Goal: Task Accomplishment & Management: Manage account settings

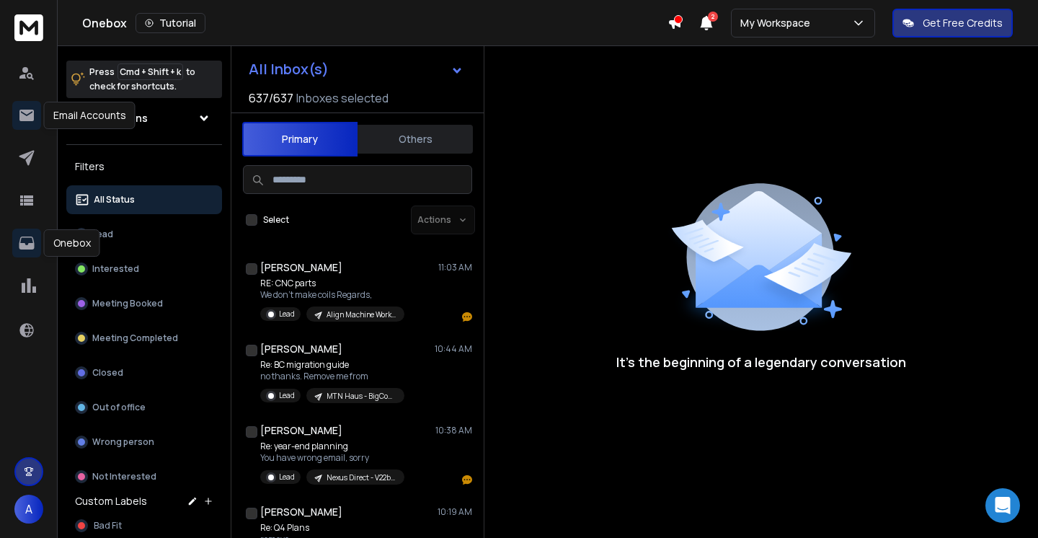
click at [27, 112] on icon at bounding box center [26, 116] width 14 height 12
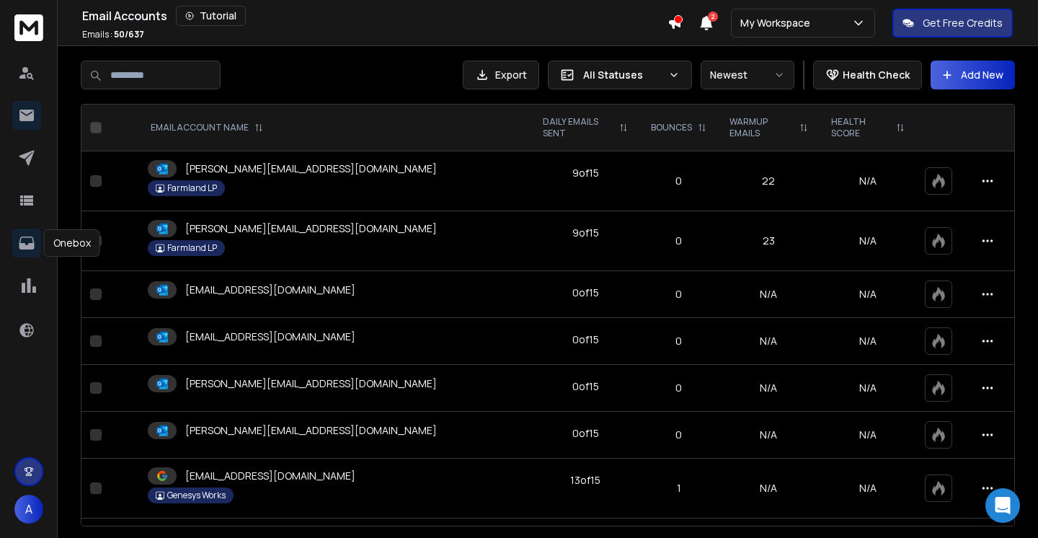
click at [26, 240] on icon at bounding box center [26, 242] width 17 height 17
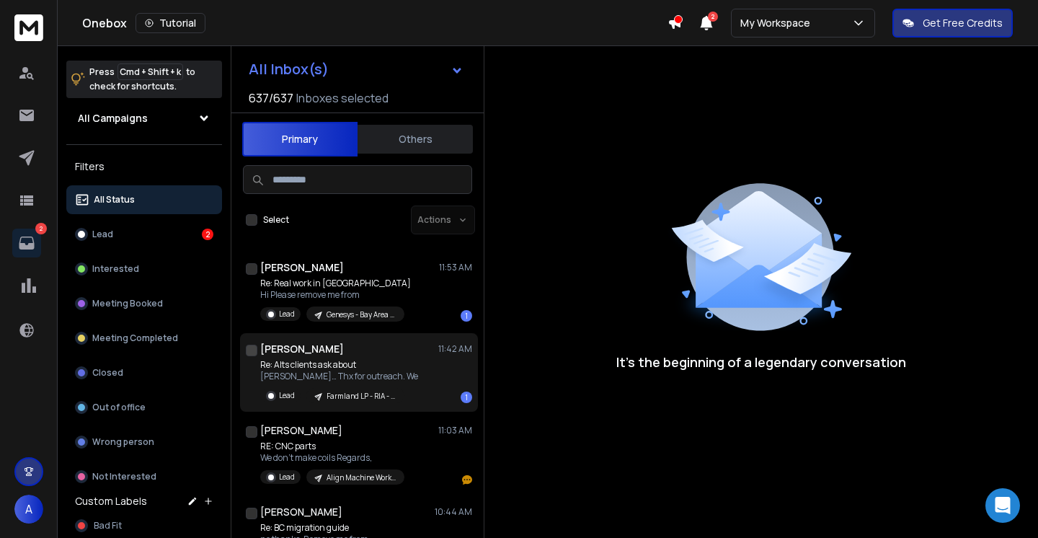
click at [333, 372] on p "Tom… Thx for outreach. We" at bounding box center [339, 377] width 158 height 12
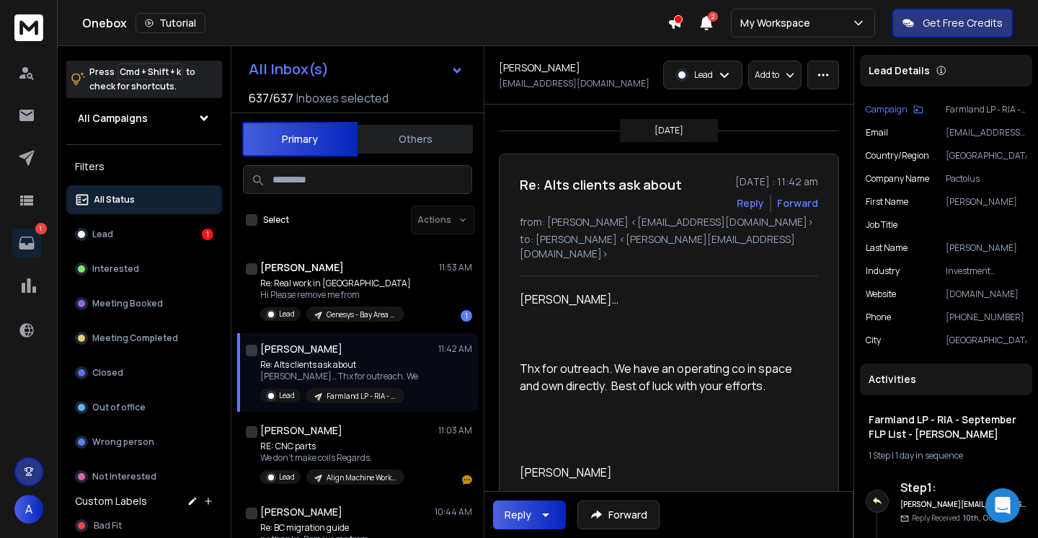
click at [798, 204] on div "Forward" at bounding box center [797, 203] width 41 height 14
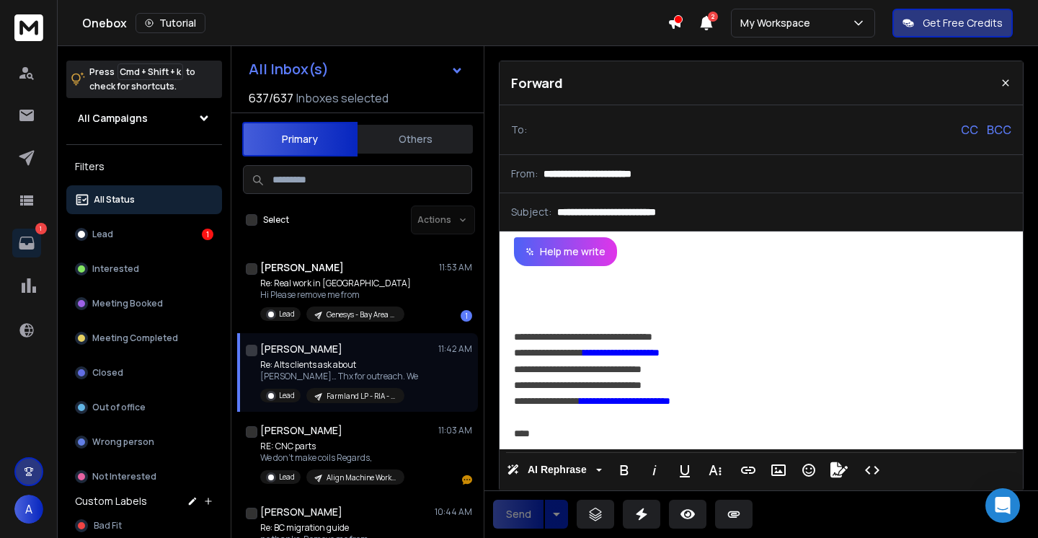
click at [576, 133] on input at bounding box center [583, 130] width 101 height 26
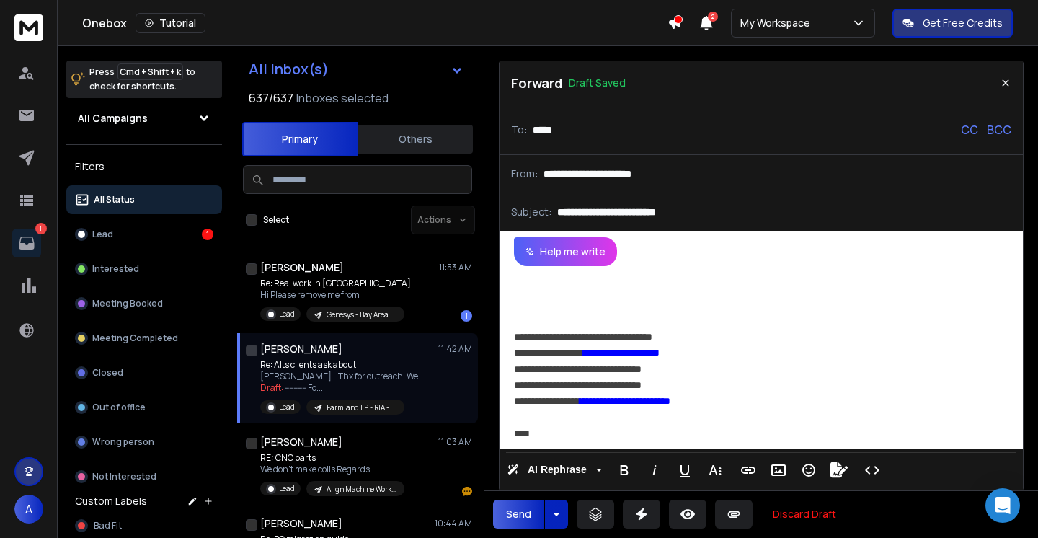
type input "**********"
click at [510, 516] on button "Send" at bounding box center [518, 514] width 50 height 29
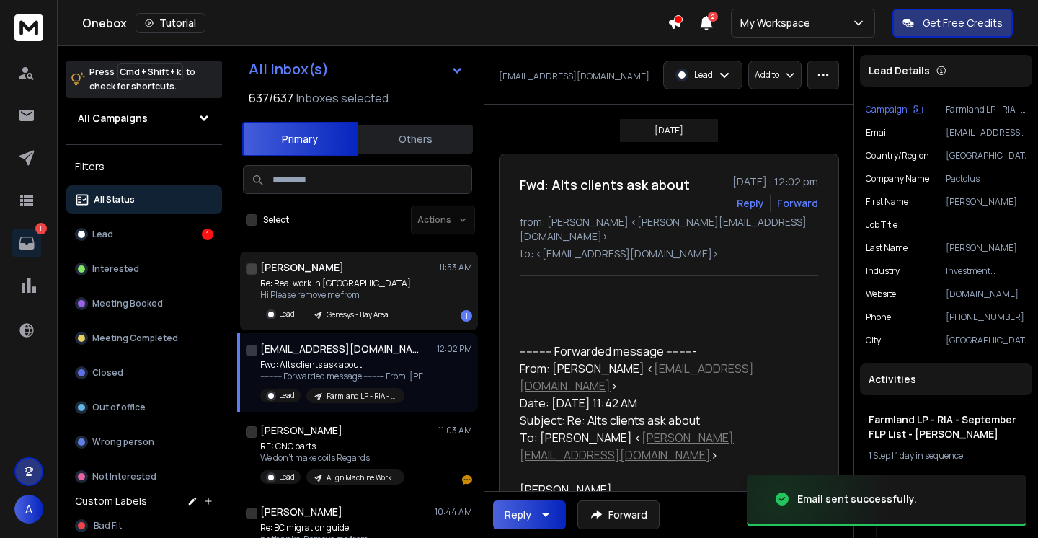
click at [358, 289] on p "Hi Please remove me from" at bounding box center [335, 295] width 151 height 12
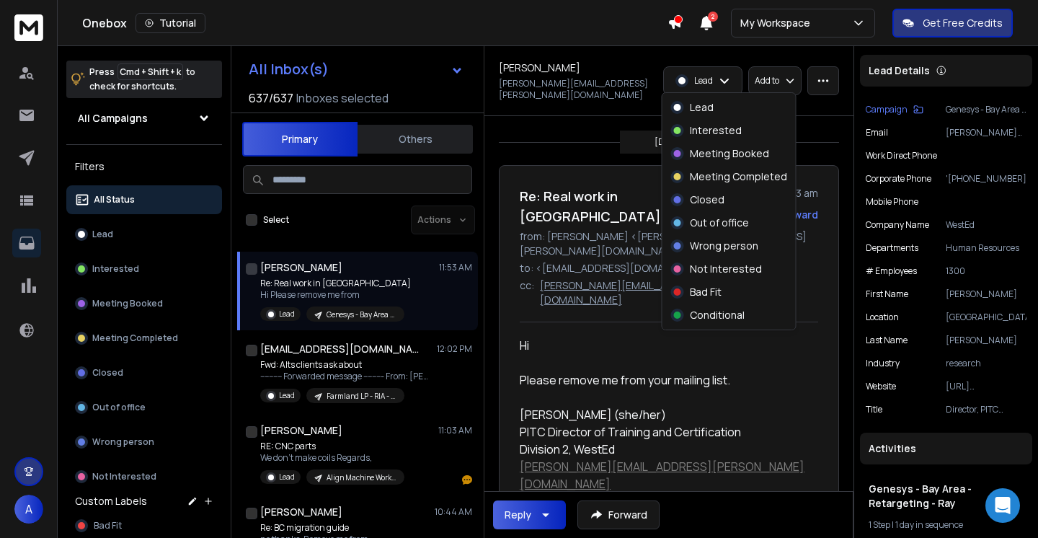
click at [721, 67] on div "Lead" at bounding box center [703, 80] width 78 height 27
click at [819, 108] on div "Elizabeth Crocker Elizabeth Crocker elizabeth.crocker@wested.org Lead Add to Le…" at bounding box center [669, 315] width 369 height 538
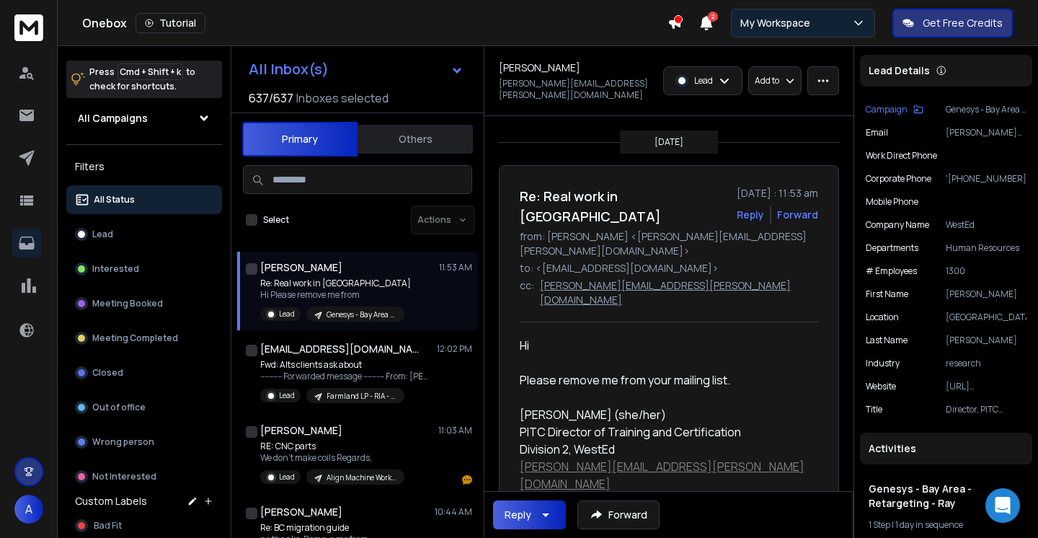
click at [806, 19] on p "My Workspace" at bounding box center [779, 23] width 76 height 14
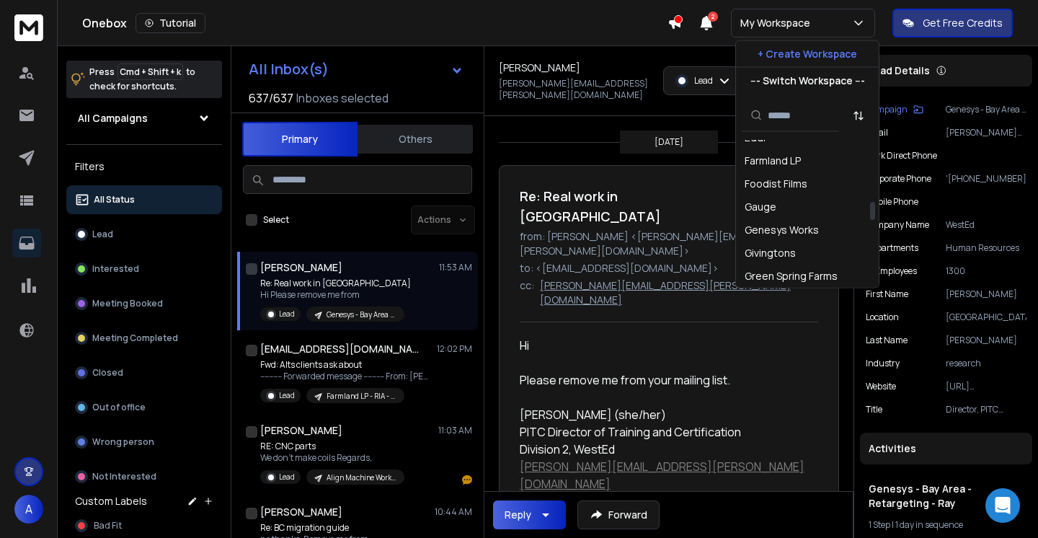
scroll to position [498, 0]
click at [778, 221] on div "Genesys Works" at bounding box center [782, 228] width 74 height 14
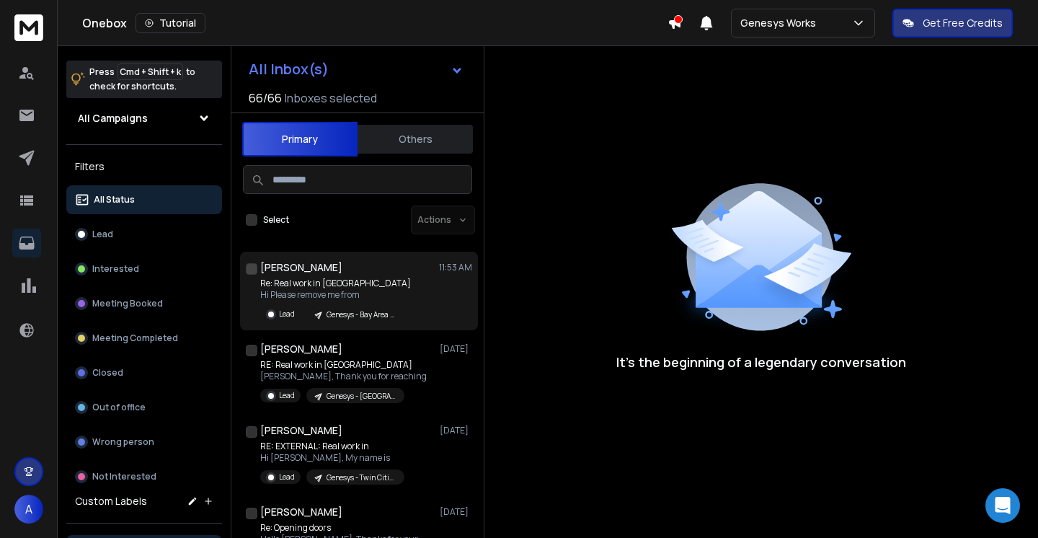
click at [353, 294] on p "Hi Please remove me from" at bounding box center [335, 295] width 151 height 12
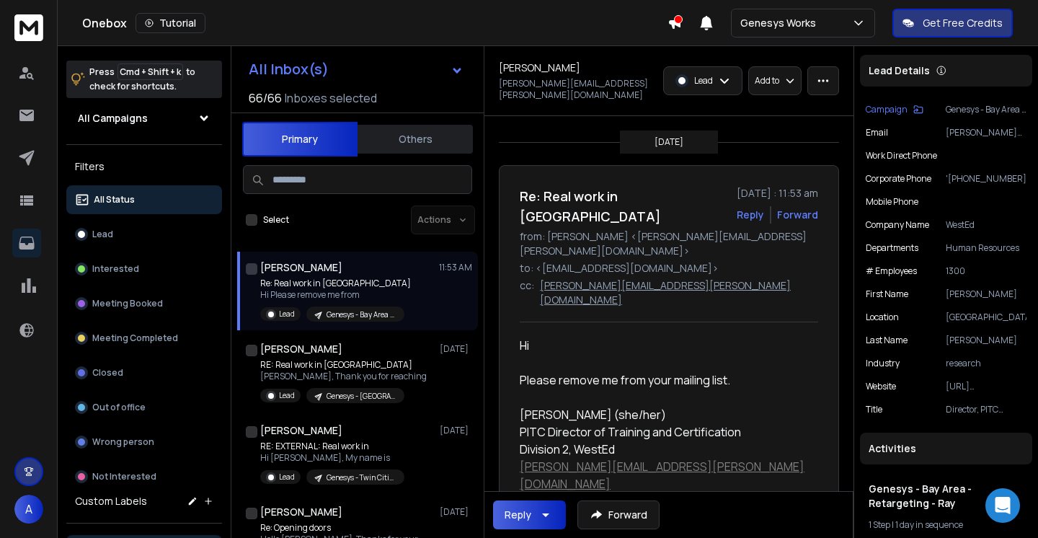
click at [818, 84] on button "button" at bounding box center [824, 80] width 32 height 29
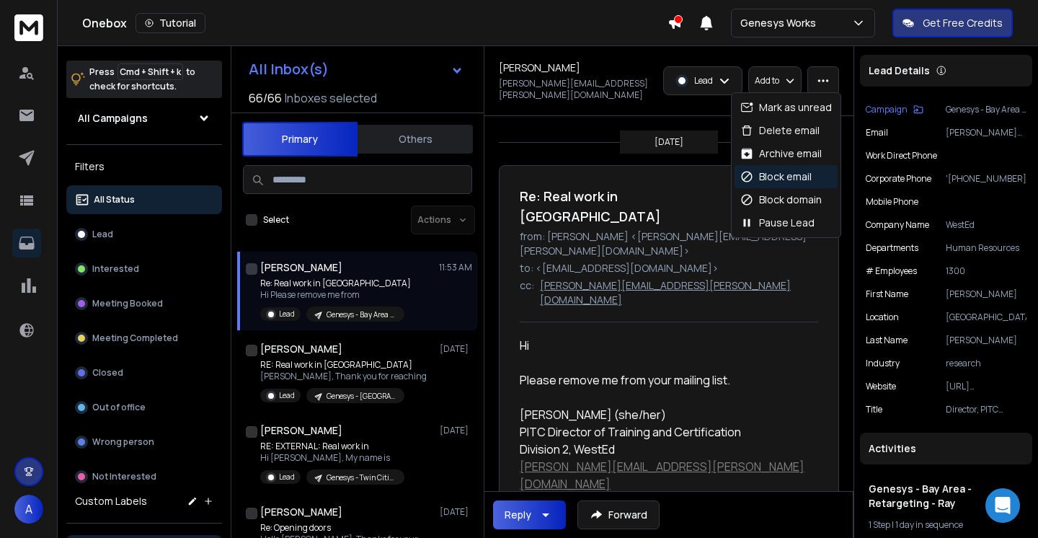
click at [790, 177] on div "Block email" at bounding box center [776, 176] width 71 height 14
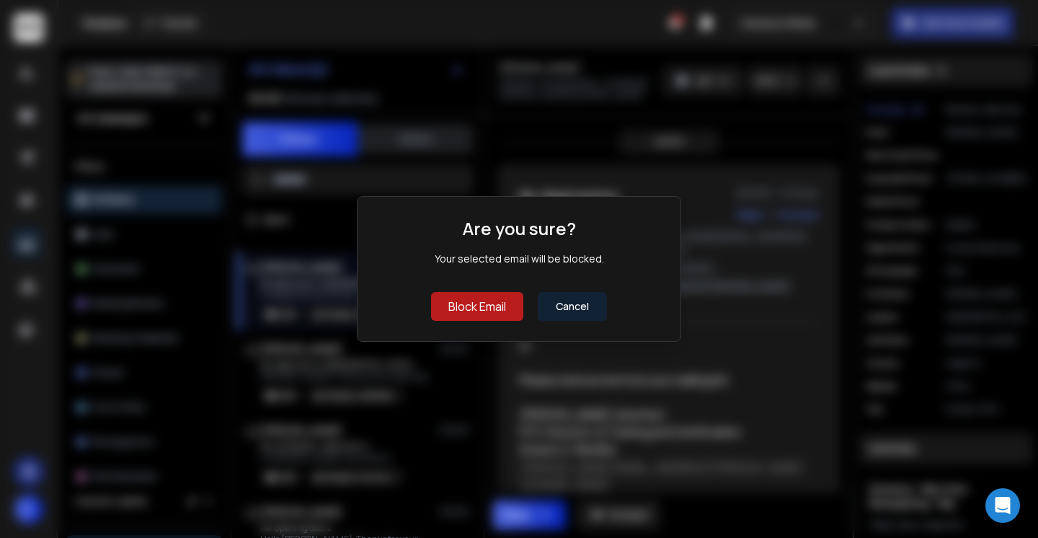
click at [489, 299] on button "Block Email" at bounding box center [477, 306] width 92 height 29
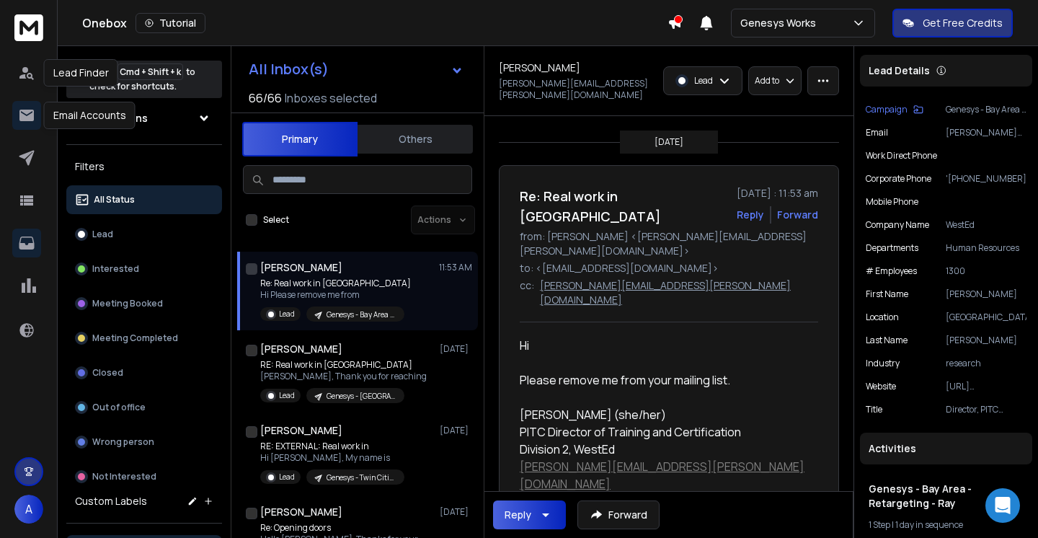
click at [27, 118] on icon at bounding box center [26, 116] width 14 height 12
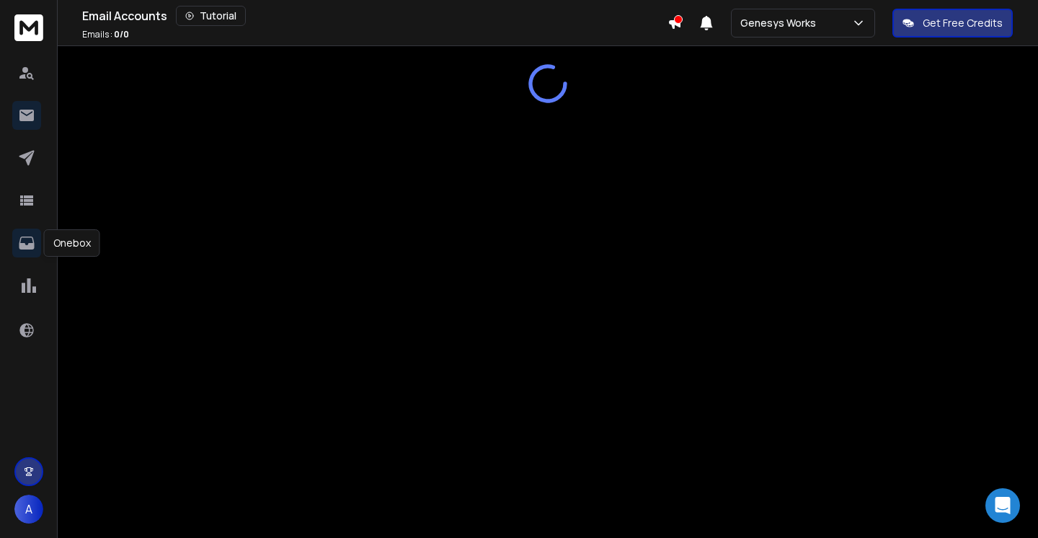
click at [30, 239] on icon at bounding box center [26, 242] width 17 height 17
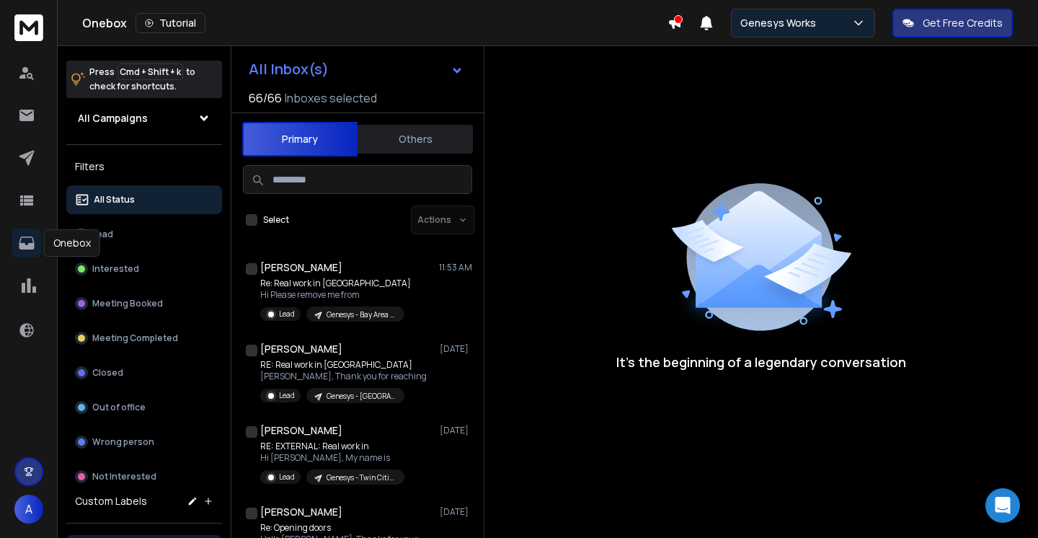
click at [808, 22] on p "Genesys Works" at bounding box center [781, 23] width 81 height 14
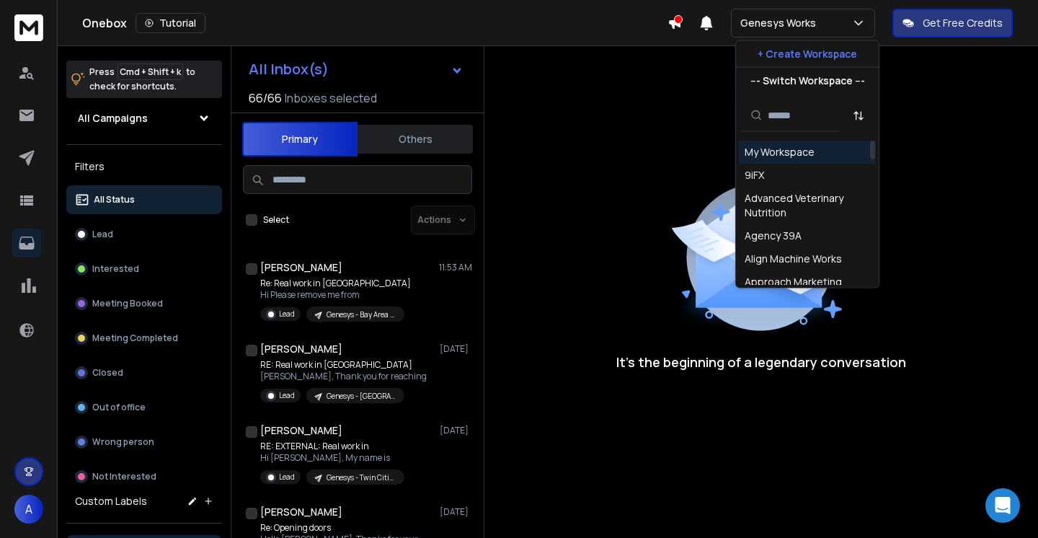
click at [773, 149] on div "My Workspace" at bounding box center [780, 152] width 70 height 14
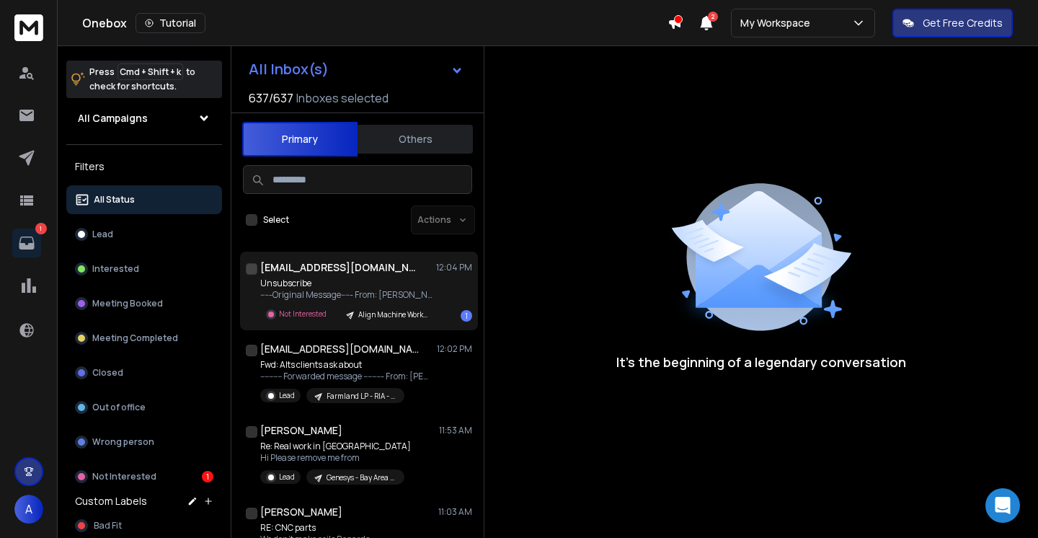
click at [358, 276] on div "kayworthm@fitritefast.com 12:04 PM Unsubscribe -----Original Message----- From:…" at bounding box center [366, 290] width 212 height 61
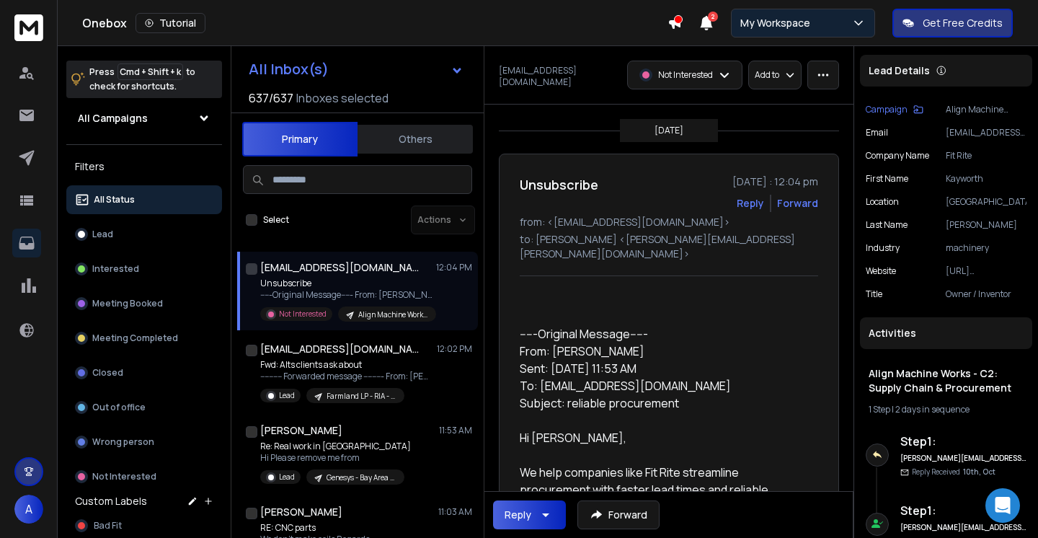
click at [849, 25] on div "My Workspace" at bounding box center [803, 23] width 125 height 14
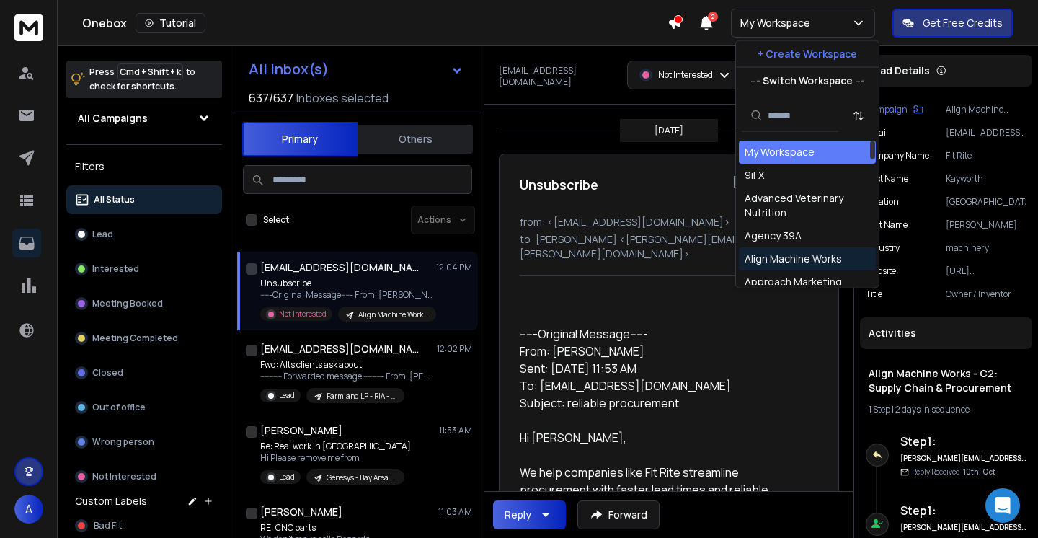
click at [798, 252] on div "Align Machine Works" at bounding box center [793, 259] width 97 height 14
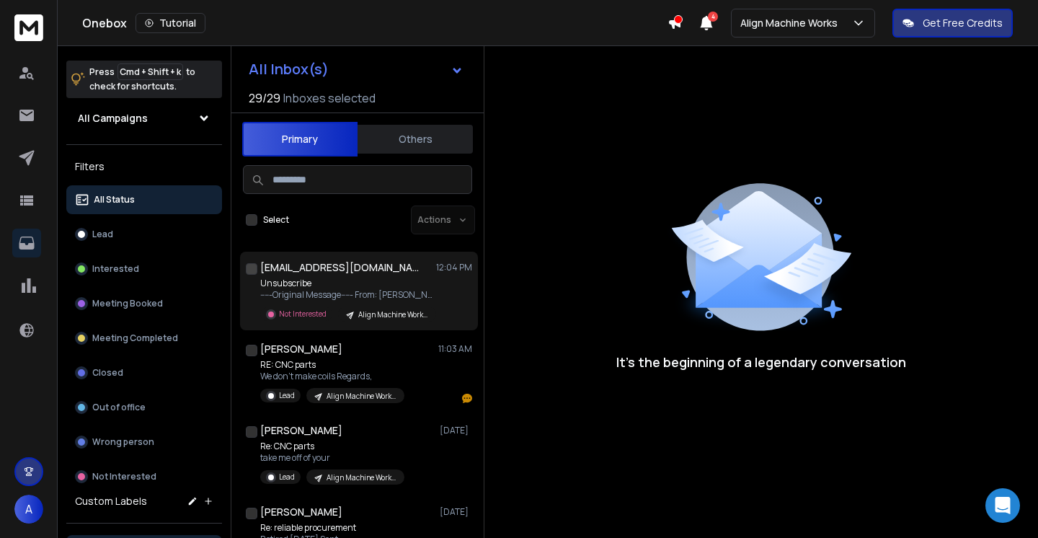
click at [354, 282] on p "Unsubscribe" at bounding box center [346, 284] width 173 height 12
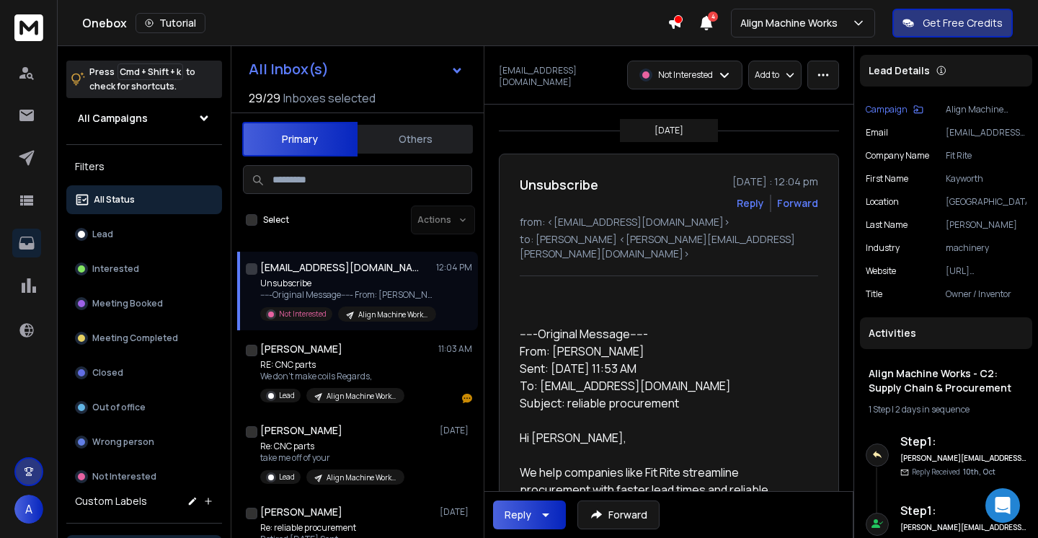
click at [830, 80] on icon "button" at bounding box center [823, 75] width 13 height 13
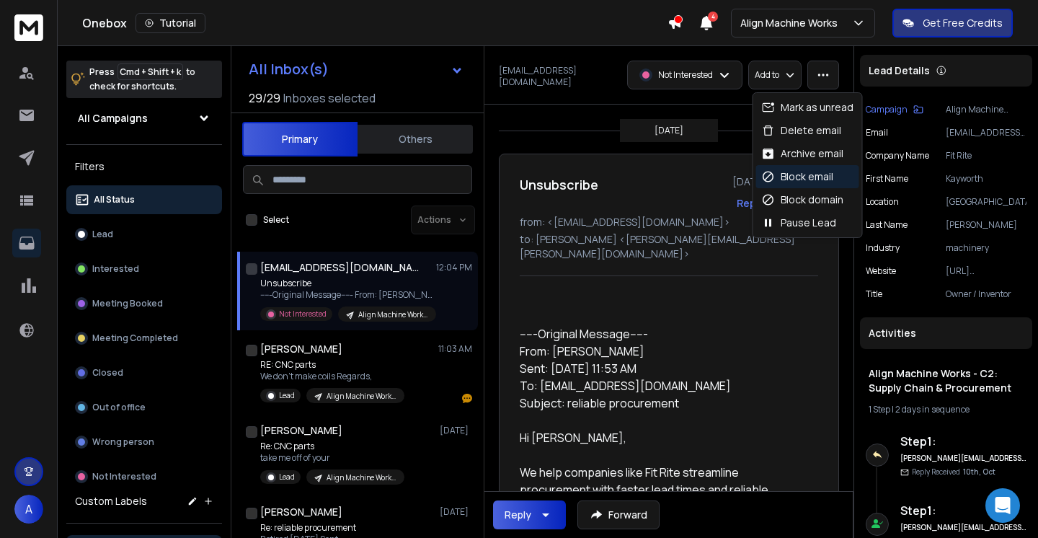
click at [796, 177] on div "Block email" at bounding box center [797, 176] width 71 height 14
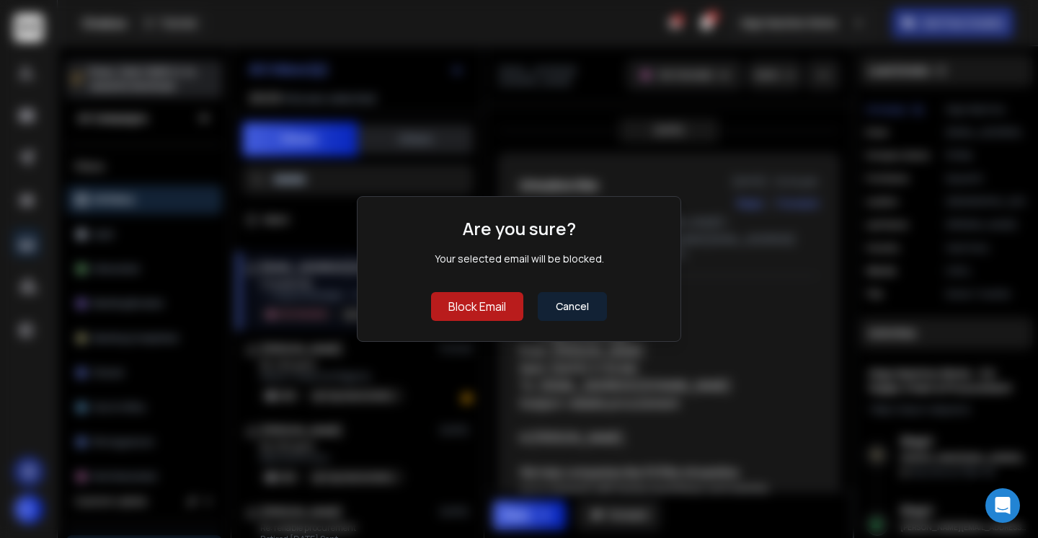
click at [503, 313] on button "Block Email" at bounding box center [477, 306] width 92 height 29
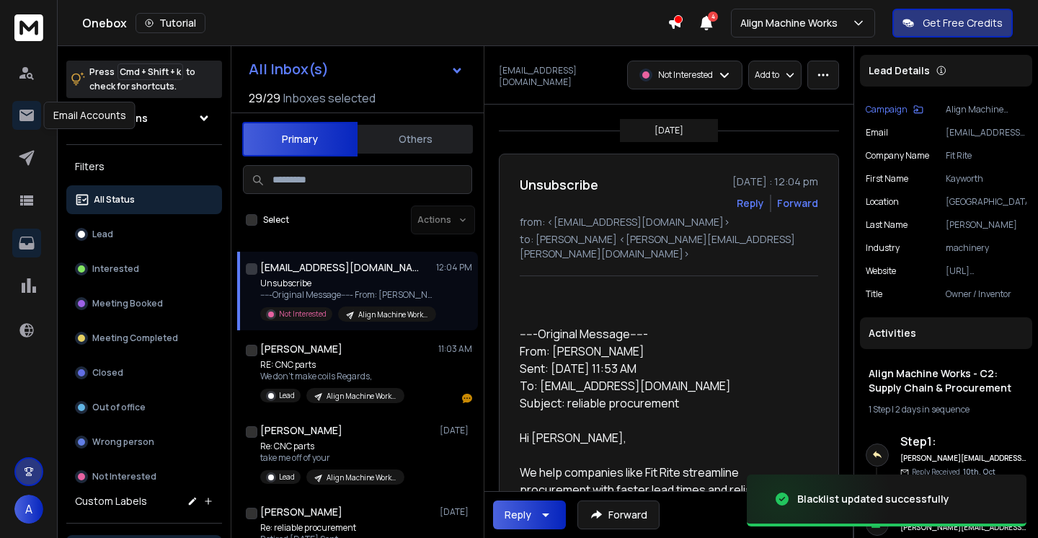
click at [30, 119] on icon at bounding box center [26, 116] width 14 height 12
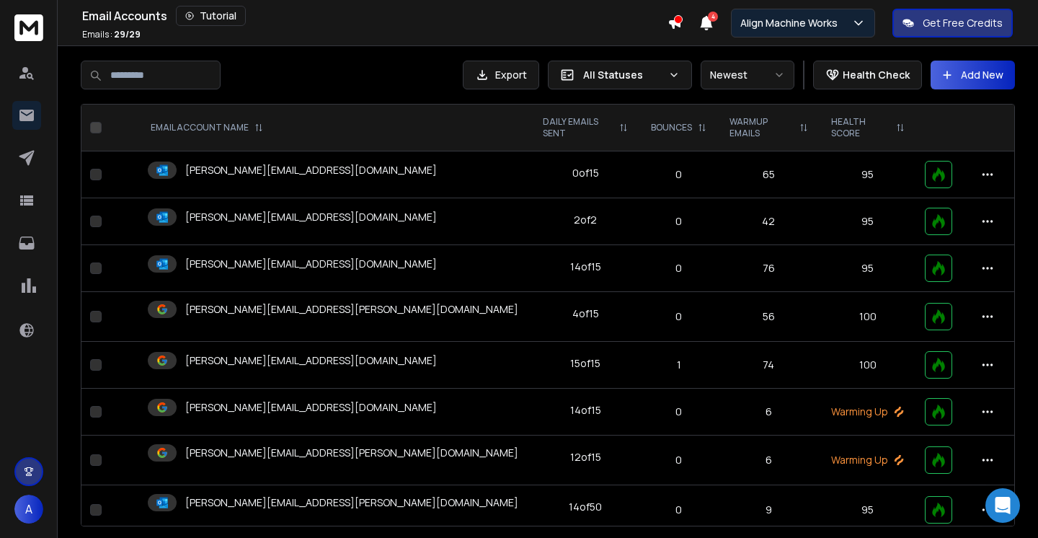
click at [767, 17] on p "Align Machine Works" at bounding box center [792, 23] width 103 height 14
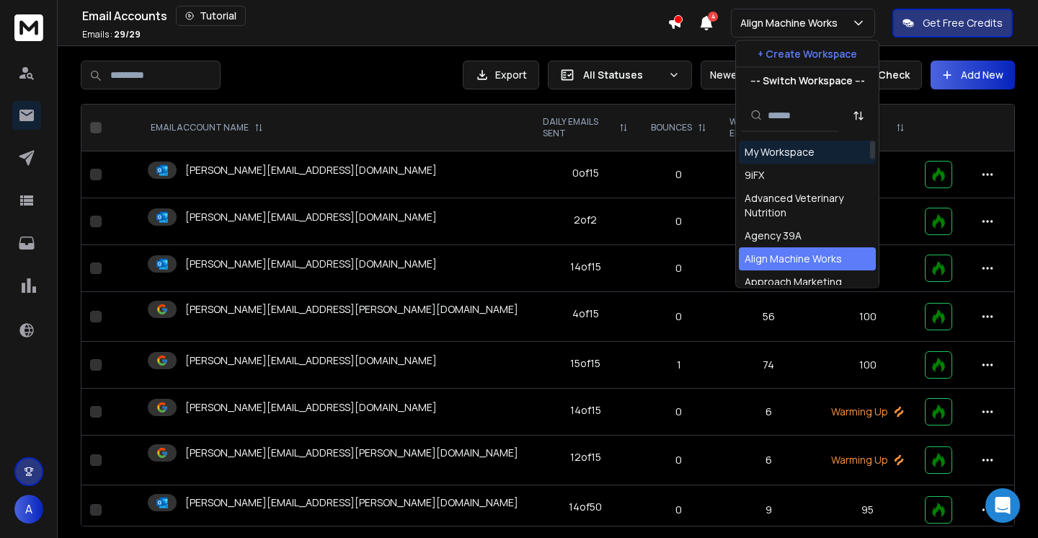
click at [769, 158] on div "My Workspace" at bounding box center [780, 152] width 70 height 14
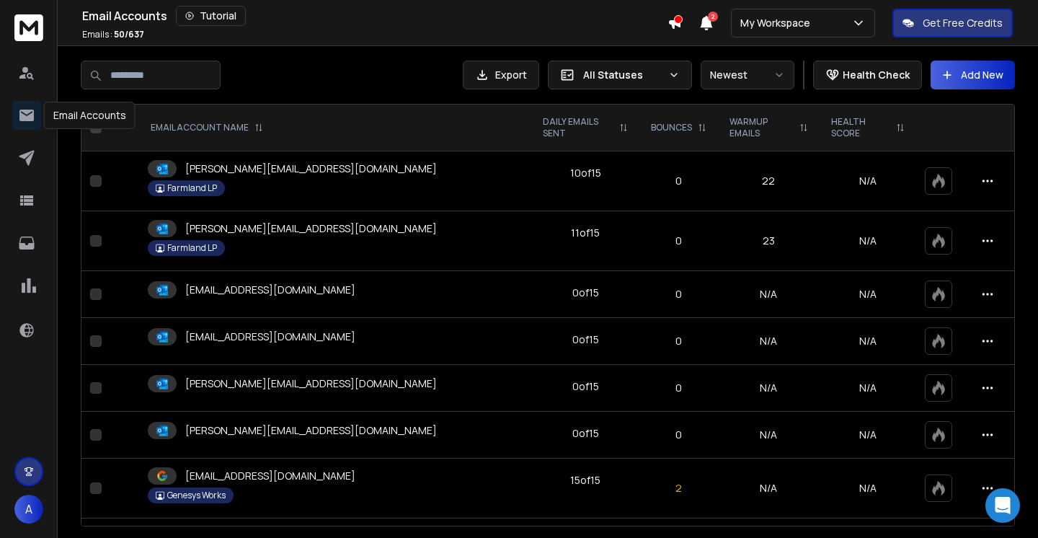
click at [25, 117] on icon at bounding box center [26, 116] width 14 height 12
click at [655, 74] on p "All Statuses" at bounding box center [622, 75] width 79 height 14
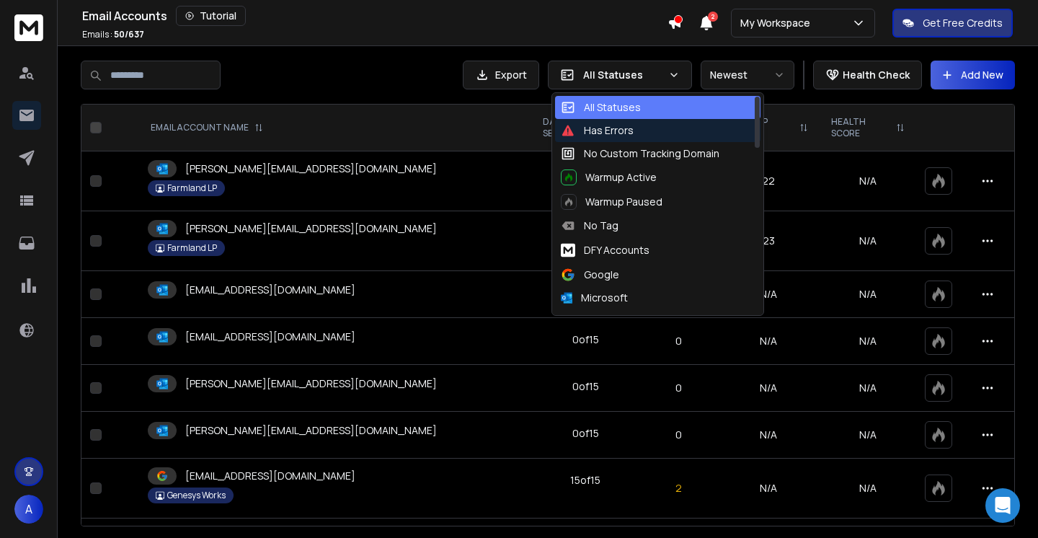
click at [618, 135] on div "Has Errors" at bounding box center [597, 130] width 73 height 14
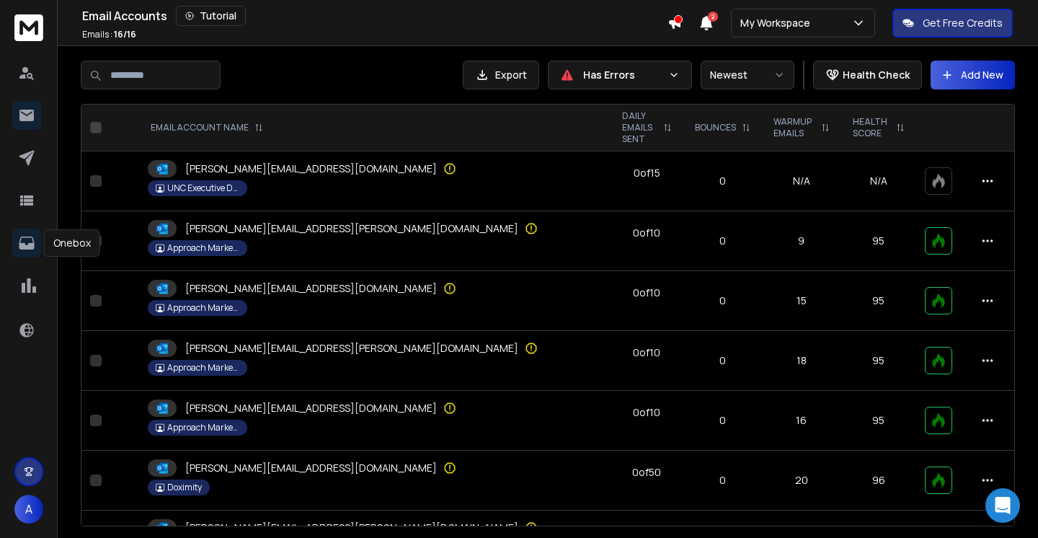
click at [27, 245] on icon at bounding box center [26, 243] width 15 height 13
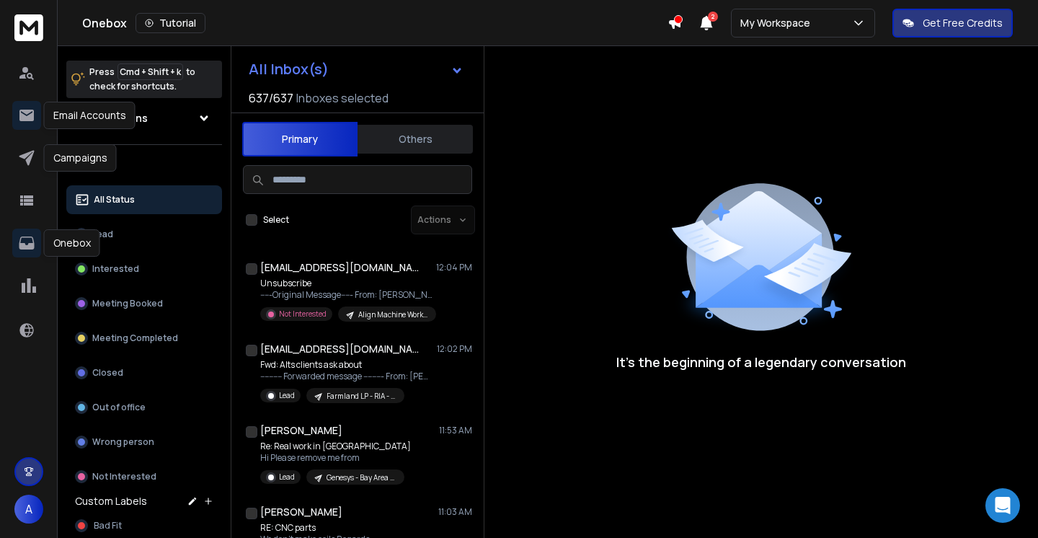
click at [24, 113] on icon at bounding box center [26, 115] width 17 height 17
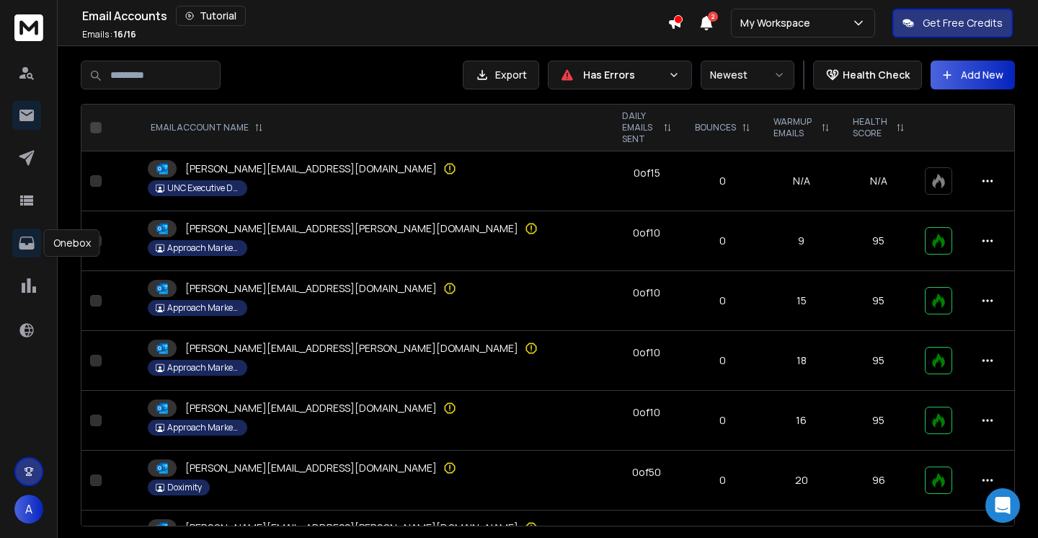
click at [27, 247] on icon at bounding box center [26, 243] width 15 height 13
